Goal: Task Accomplishment & Management: Manage account settings

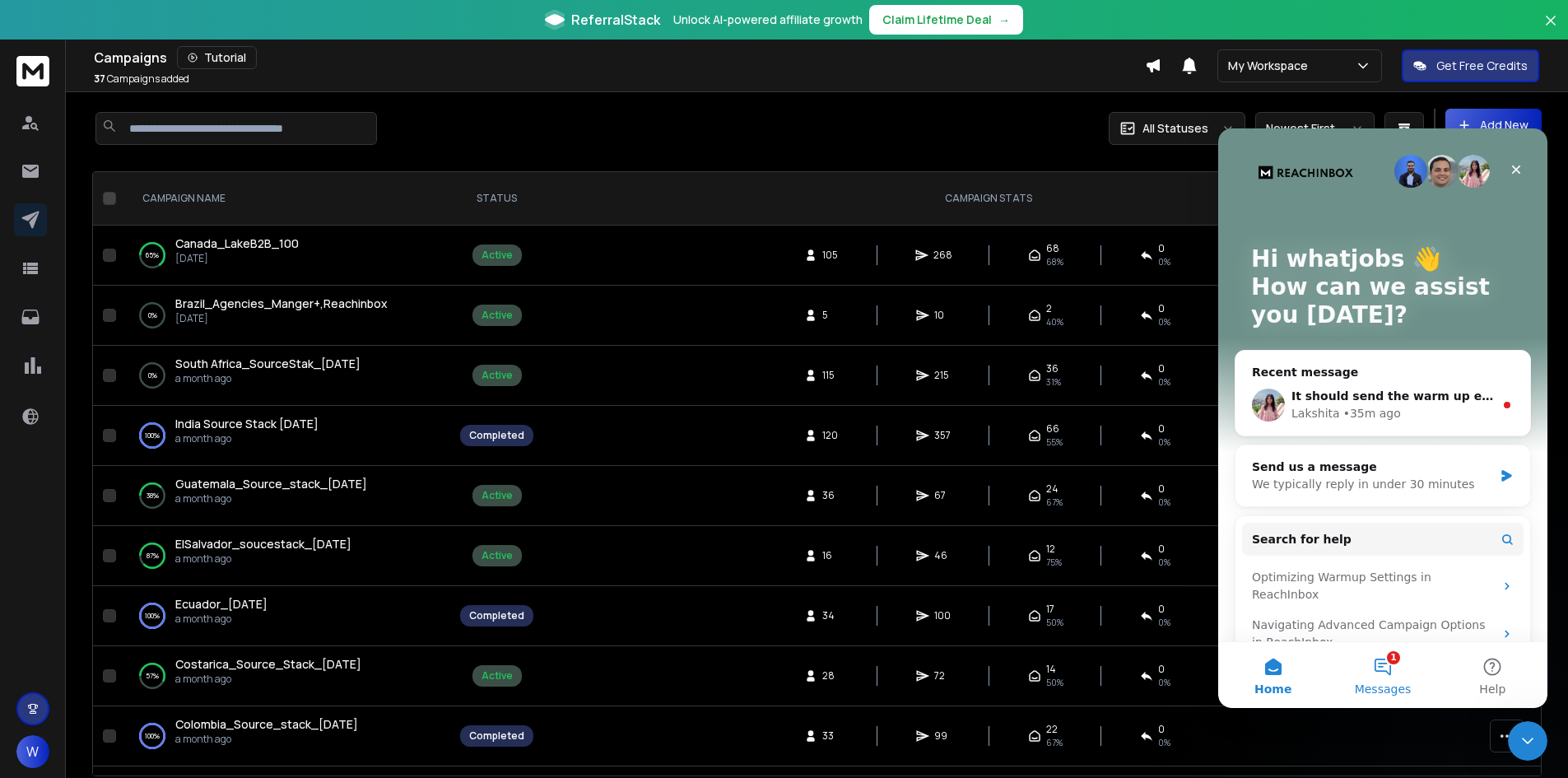
click at [1386, 678] on button "1 Messages" at bounding box center [1382, 675] width 109 height 66
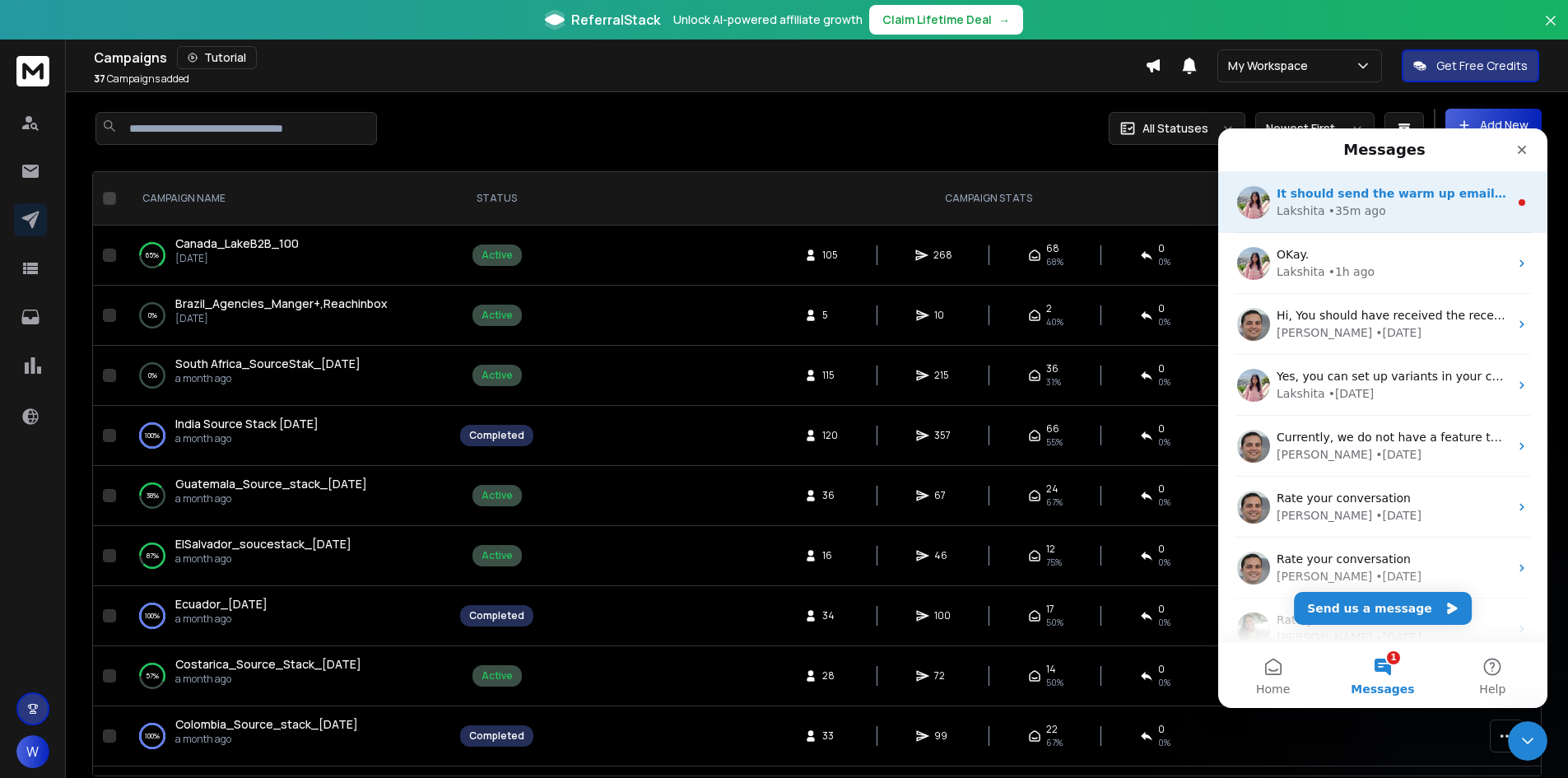
click at [1411, 205] on div "[PERSON_NAME] • 35m ago" at bounding box center [1393, 211] width 232 height 17
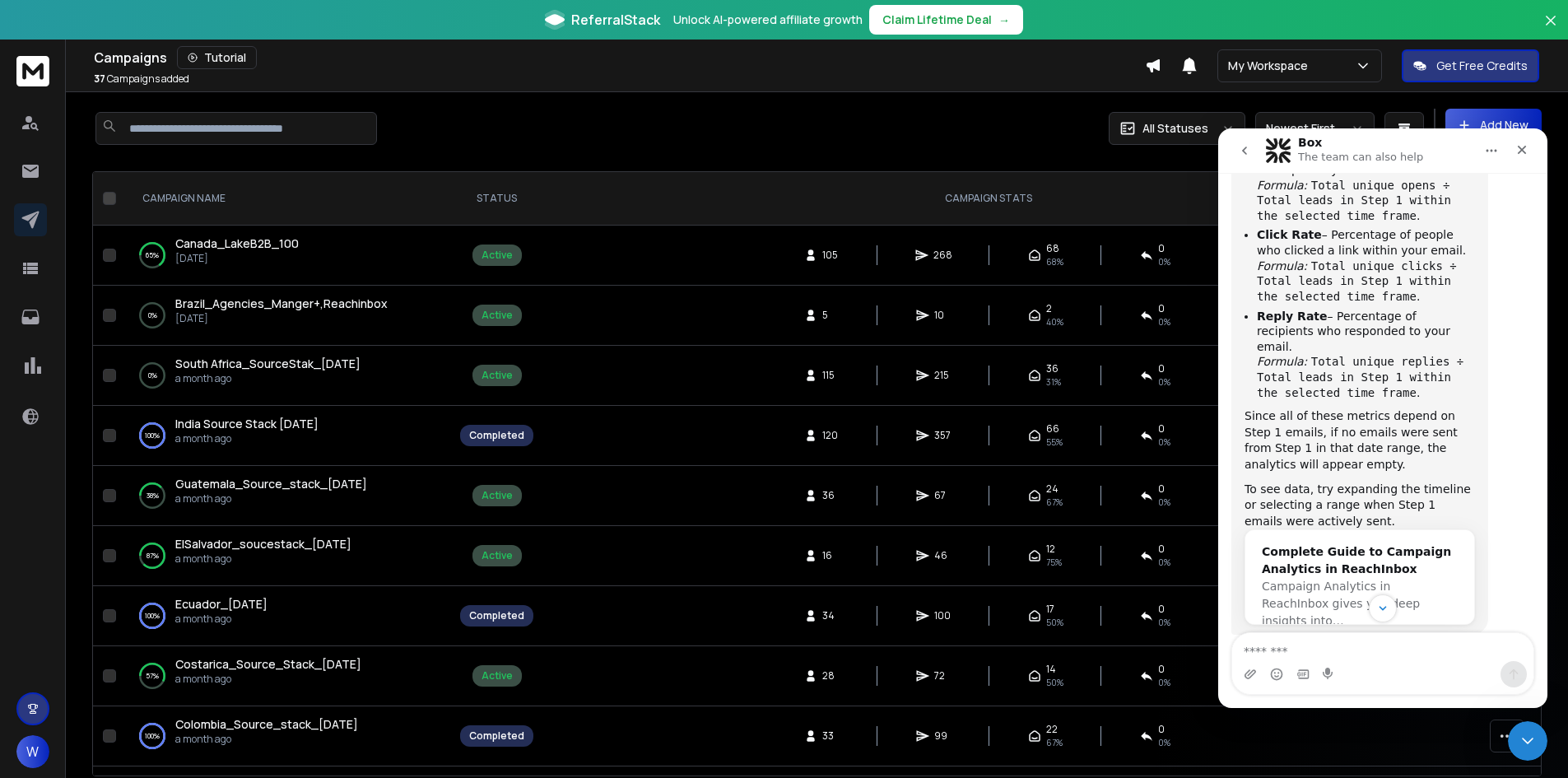
scroll to position [851, 0]
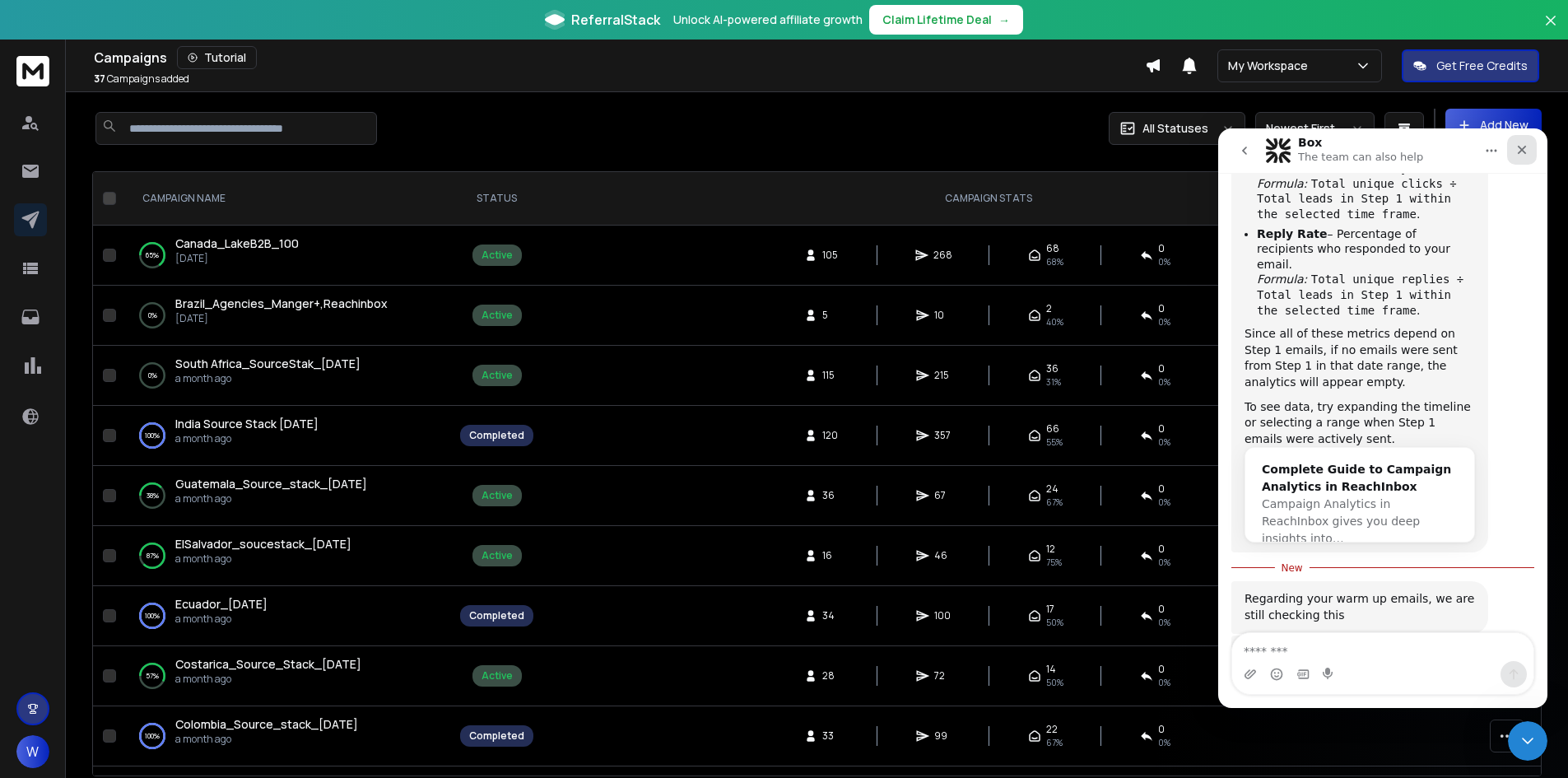
click at [1526, 152] on icon "Close" at bounding box center [1522, 149] width 14 height 14
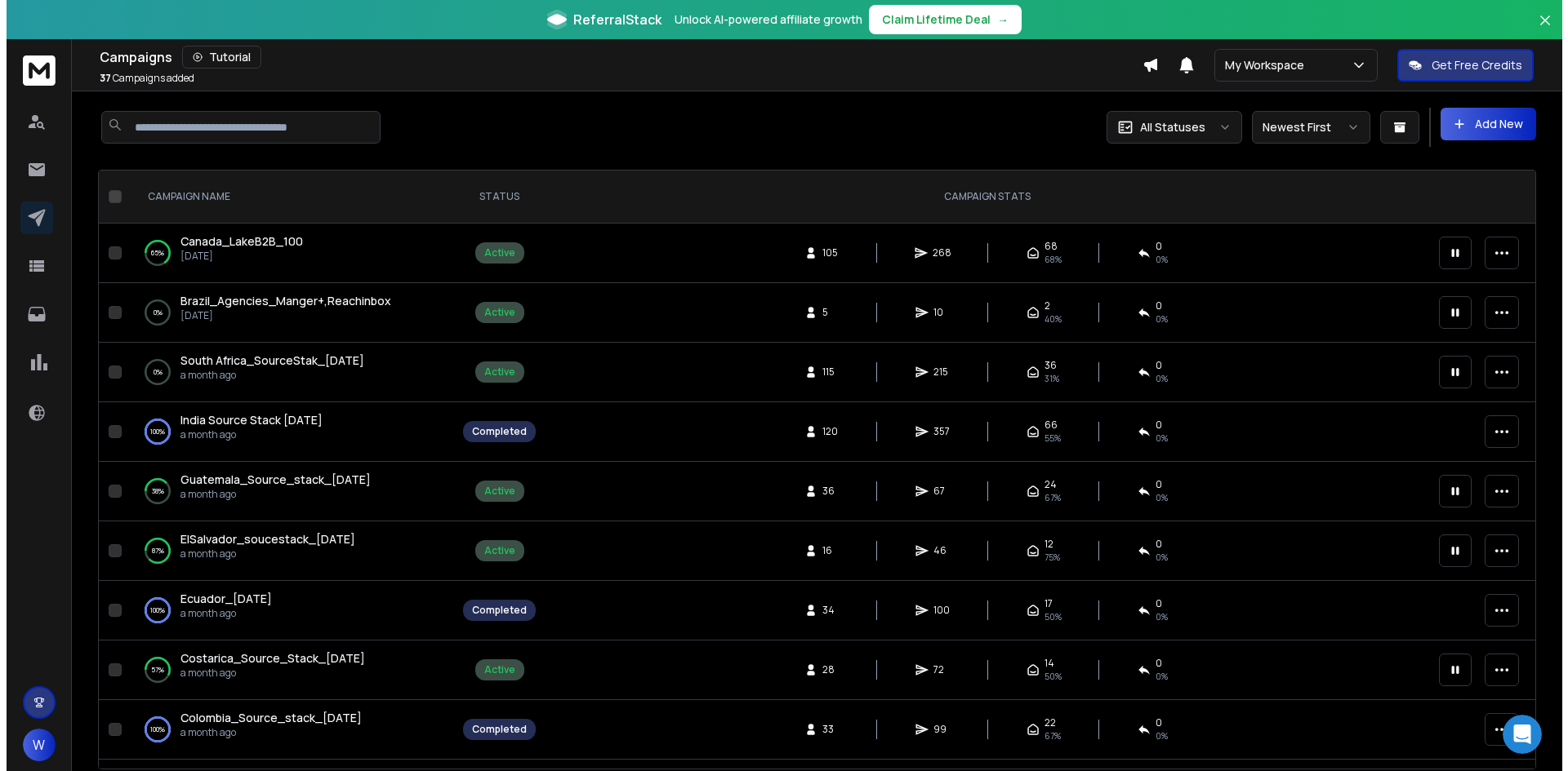
scroll to position [817, 0]
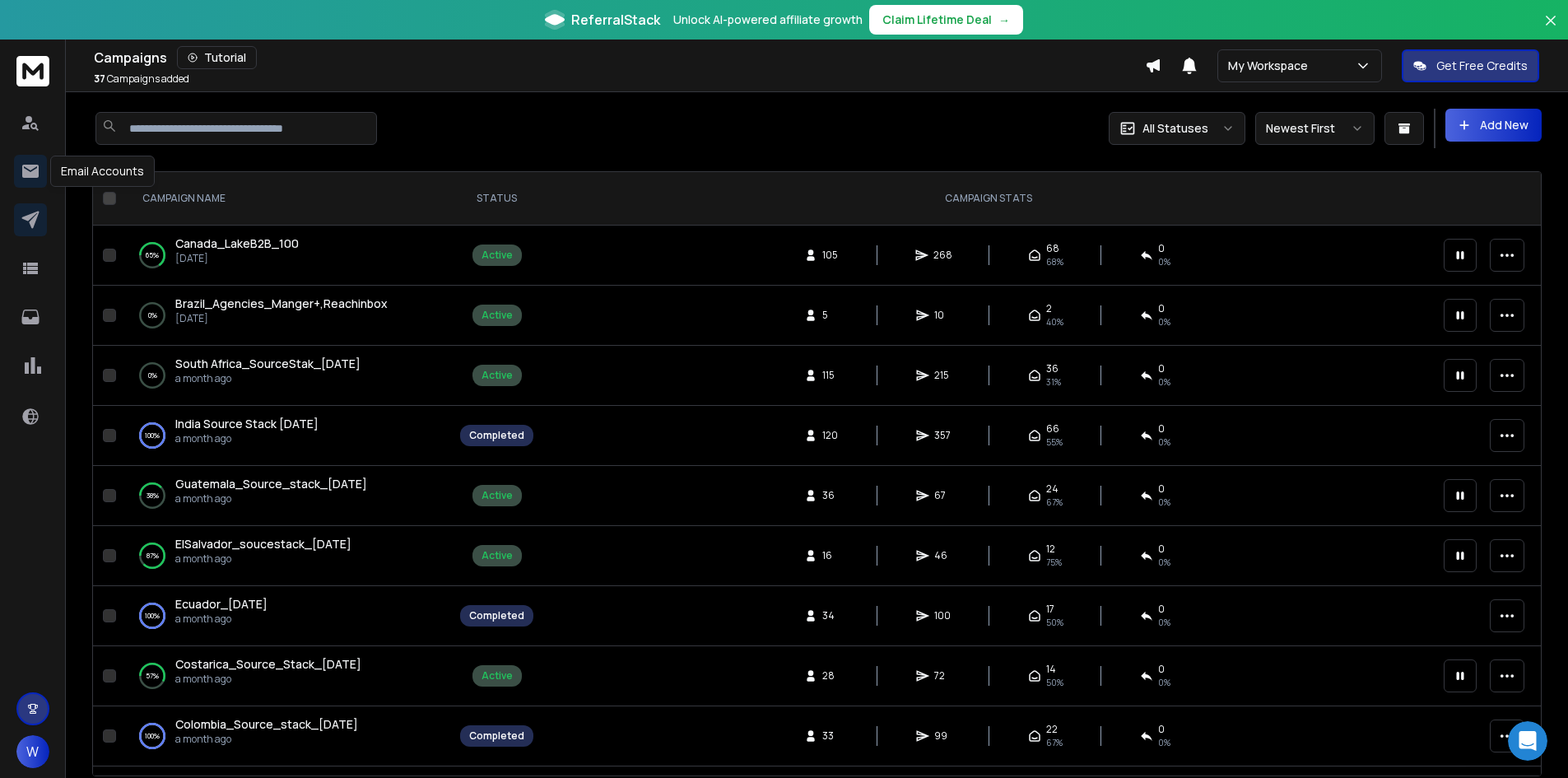
click at [21, 169] on icon at bounding box center [31, 171] width 20 height 20
